Goal: Task Accomplishment & Management: Manage account settings

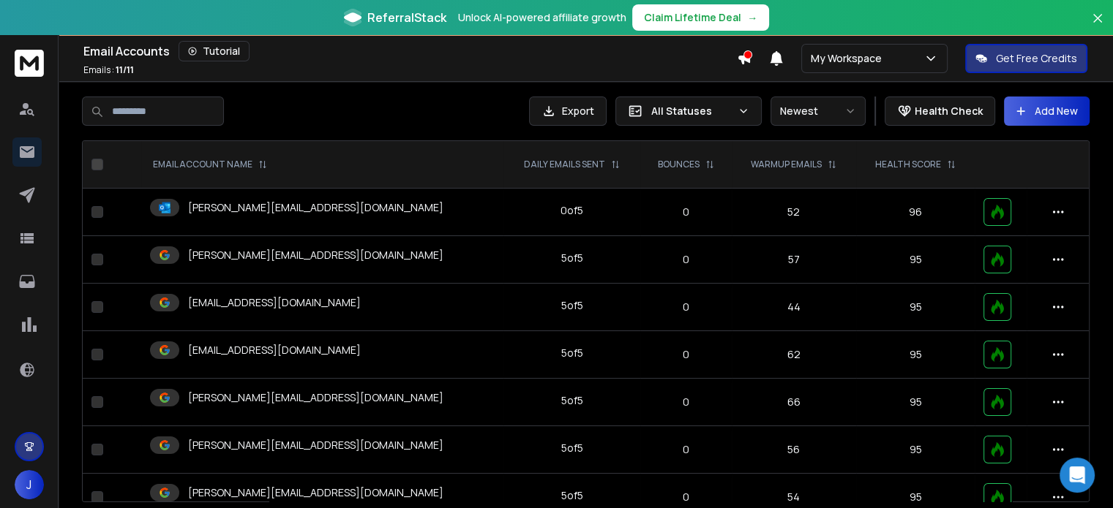
click at [1097, 18] on icon "Close banner" at bounding box center [1097, 18] width 9 height 9
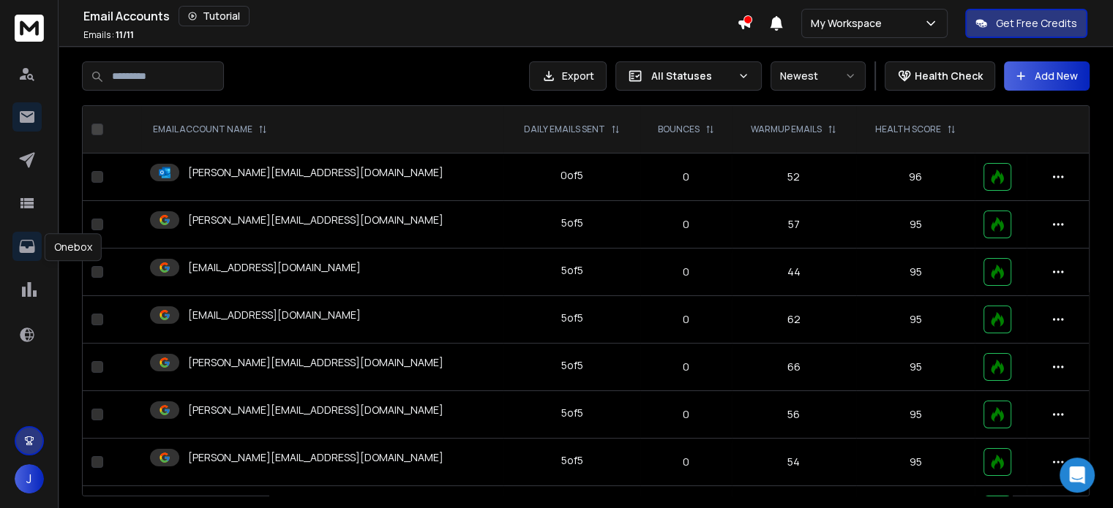
click at [34, 250] on icon at bounding box center [26, 246] width 15 height 13
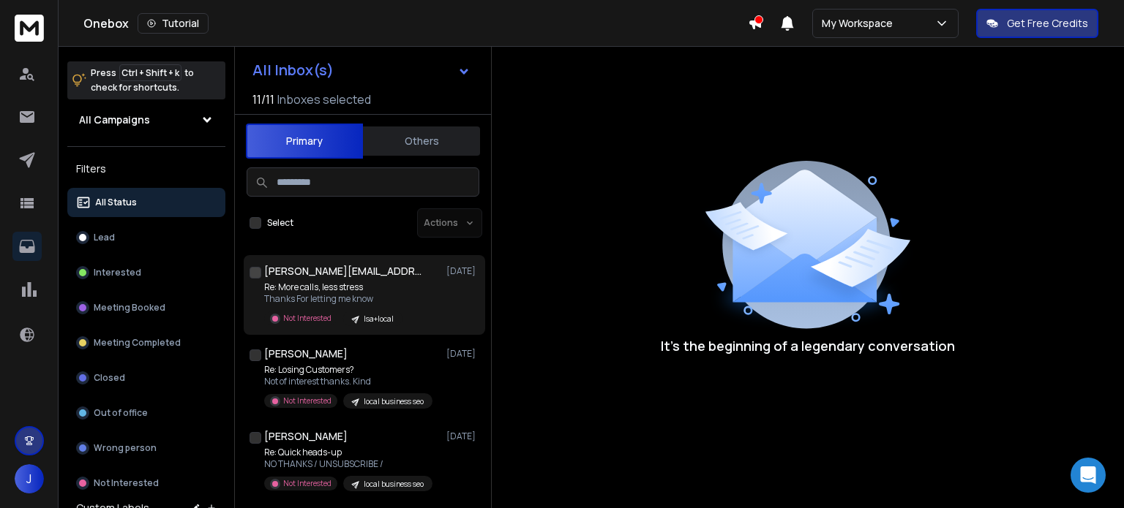
click at [391, 289] on p "Re: More calls, less stress" at bounding box center [333, 288] width 138 height 12
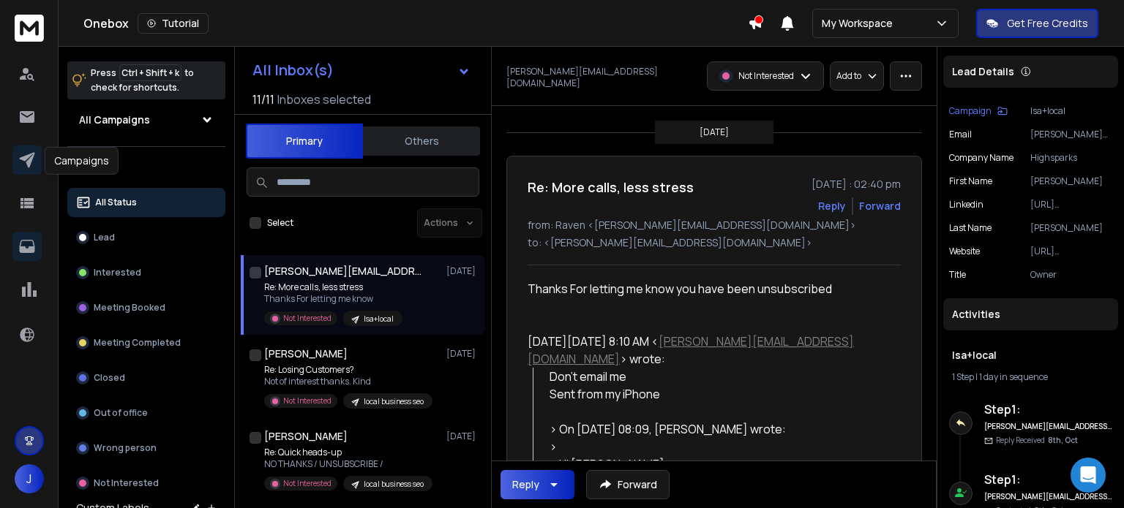
click at [26, 158] on icon at bounding box center [26, 160] width 15 height 15
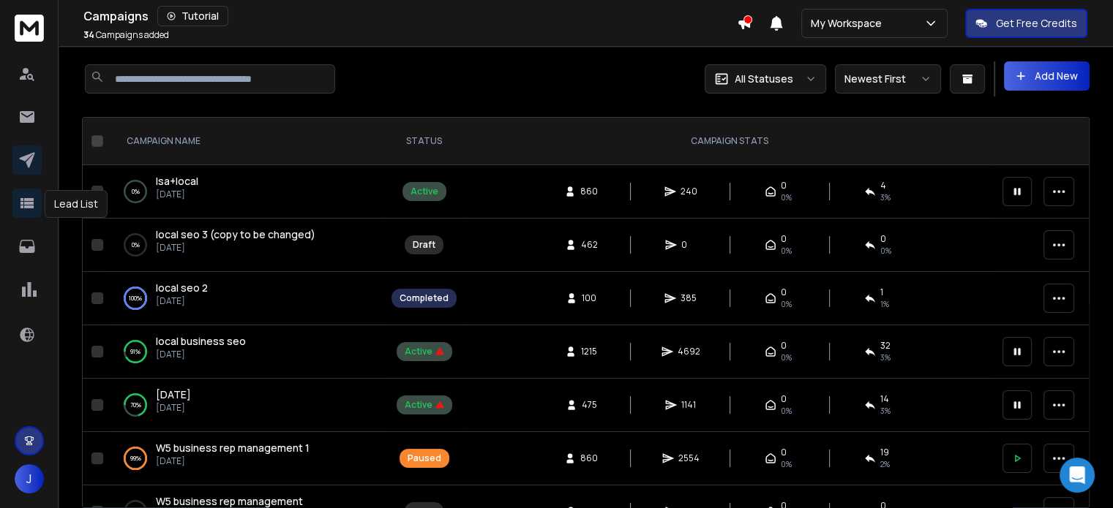
click at [26, 210] on icon at bounding box center [27, 204] width 18 height 18
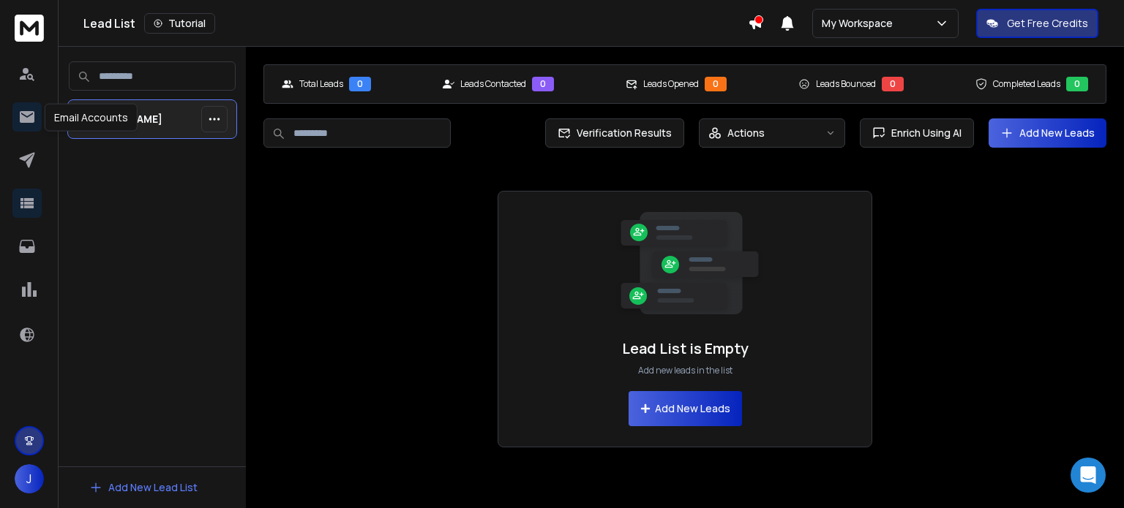
click at [31, 117] on icon at bounding box center [27, 117] width 15 height 12
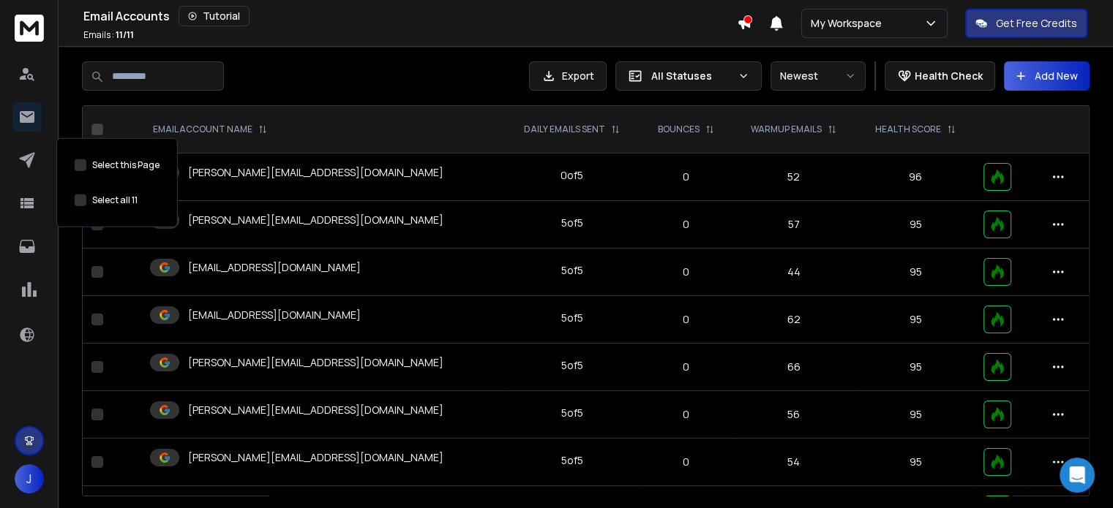
click at [97, 135] on body "ReferralStack Unlock AI-powered affiliate growth Lifetime Deals available! Clai…" at bounding box center [556, 254] width 1113 height 508
click at [82, 203] on button "Select this Page" at bounding box center [81, 201] width 12 height 12
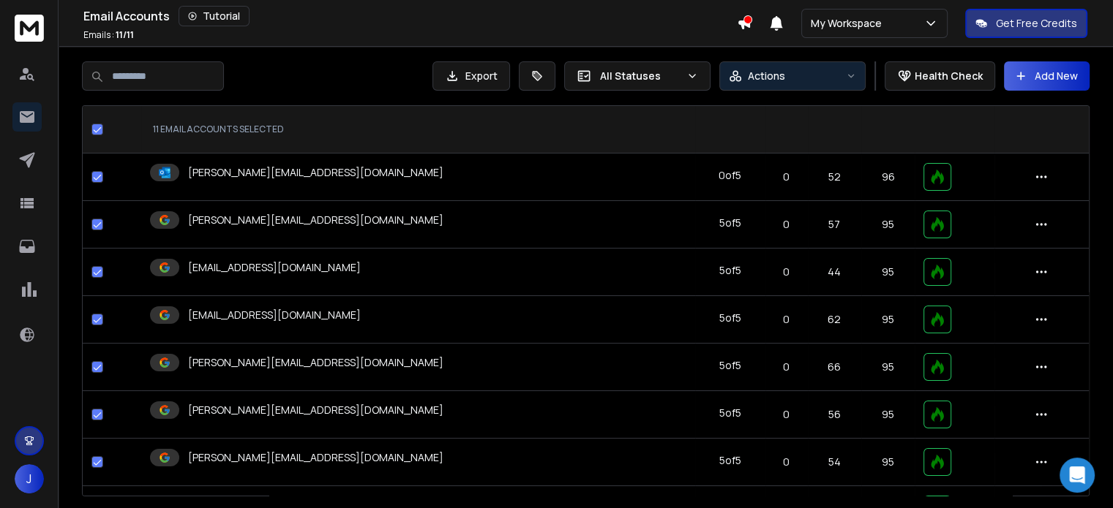
click at [856, 72] on icon "button" at bounding box center [851, 76] width 10 height 12
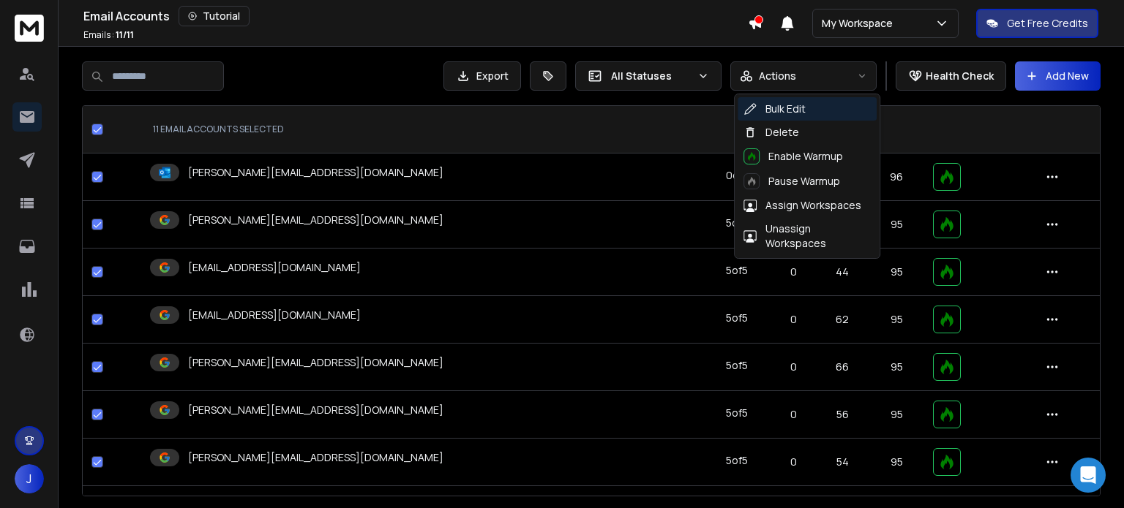
click at [813, 108] on div "Bulk Edit" at bounding box center [806, 108] width 139 height 23
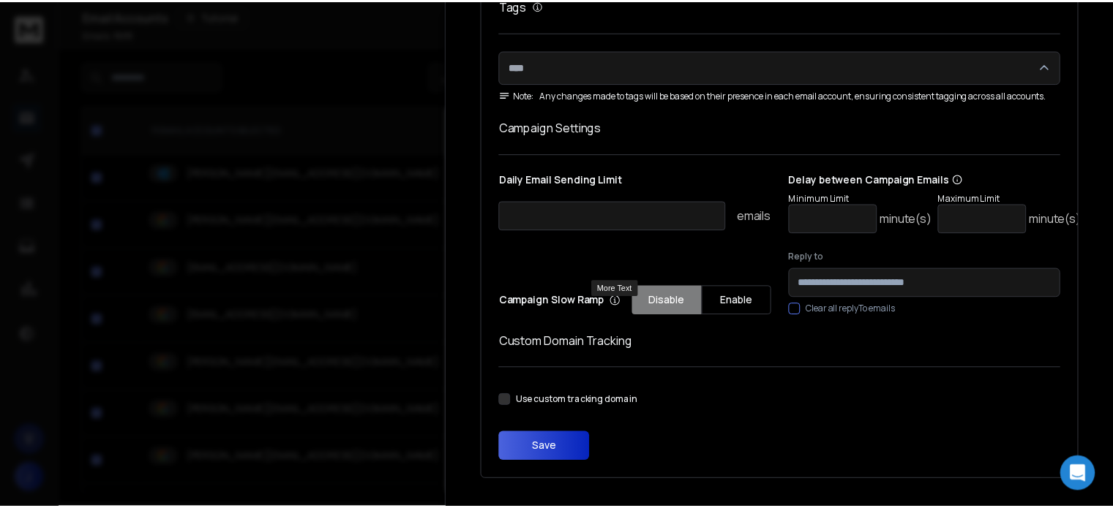
scroll to position [360, 0]
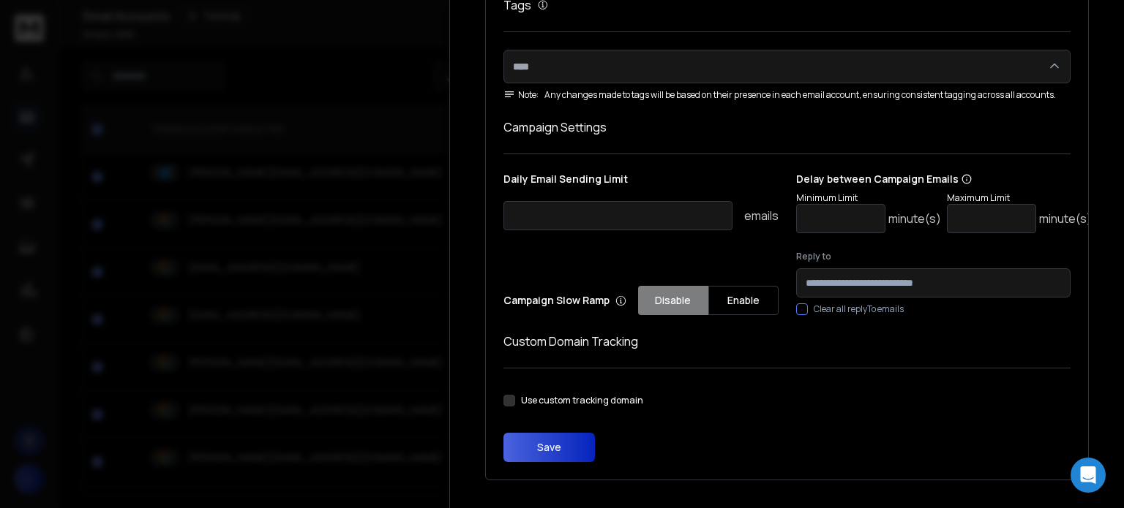
click at [605, 230] on input "number" at bounding box center [617, 215] width 228 height 29
type input "*"
click at [565, 455] on button "Save" at bounding box center [548, 447] width 91 height 29
